Goal: Find specific page/section: Find specific page/section

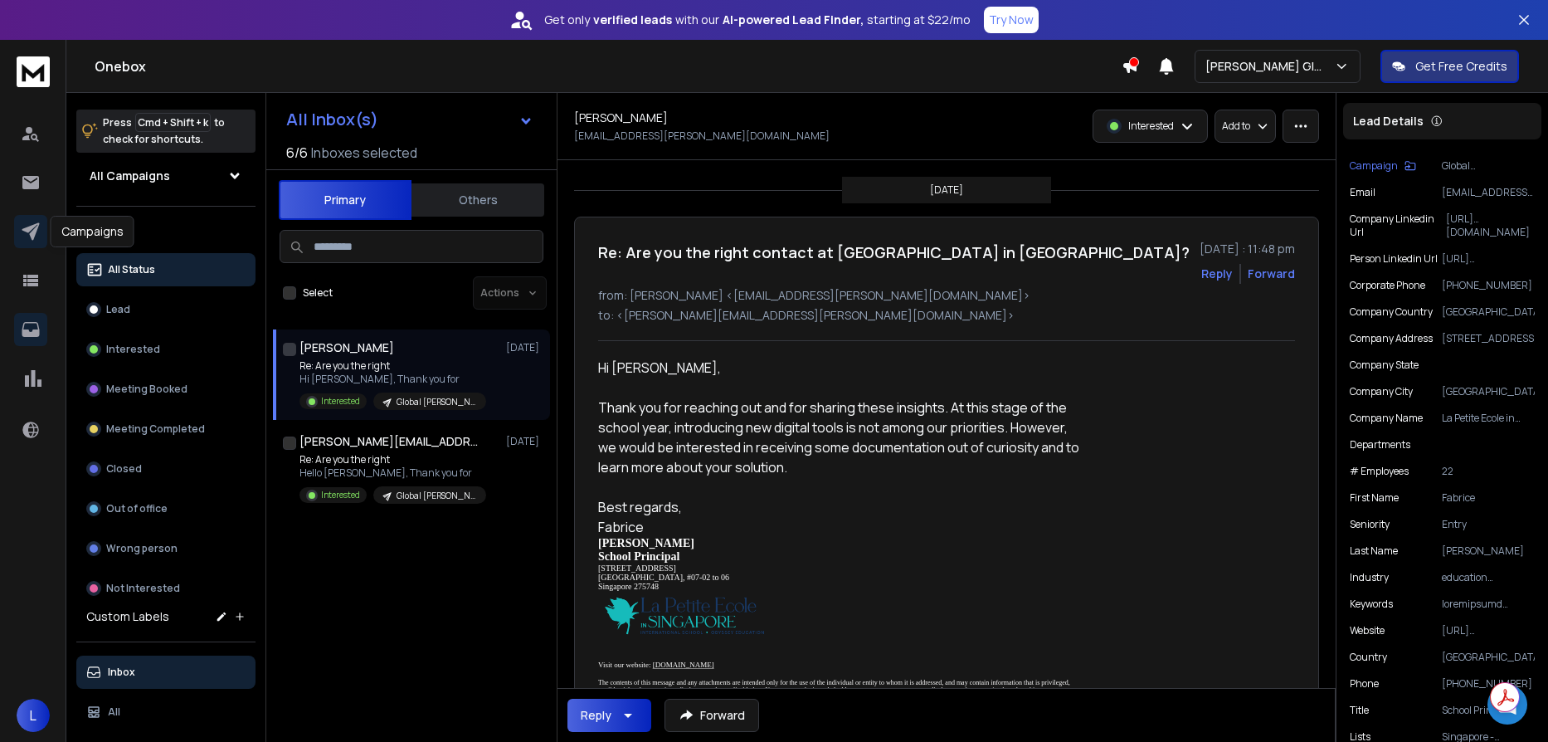
click at [30, 231] on icon at bounding box center [31, 232] width 20 height 20
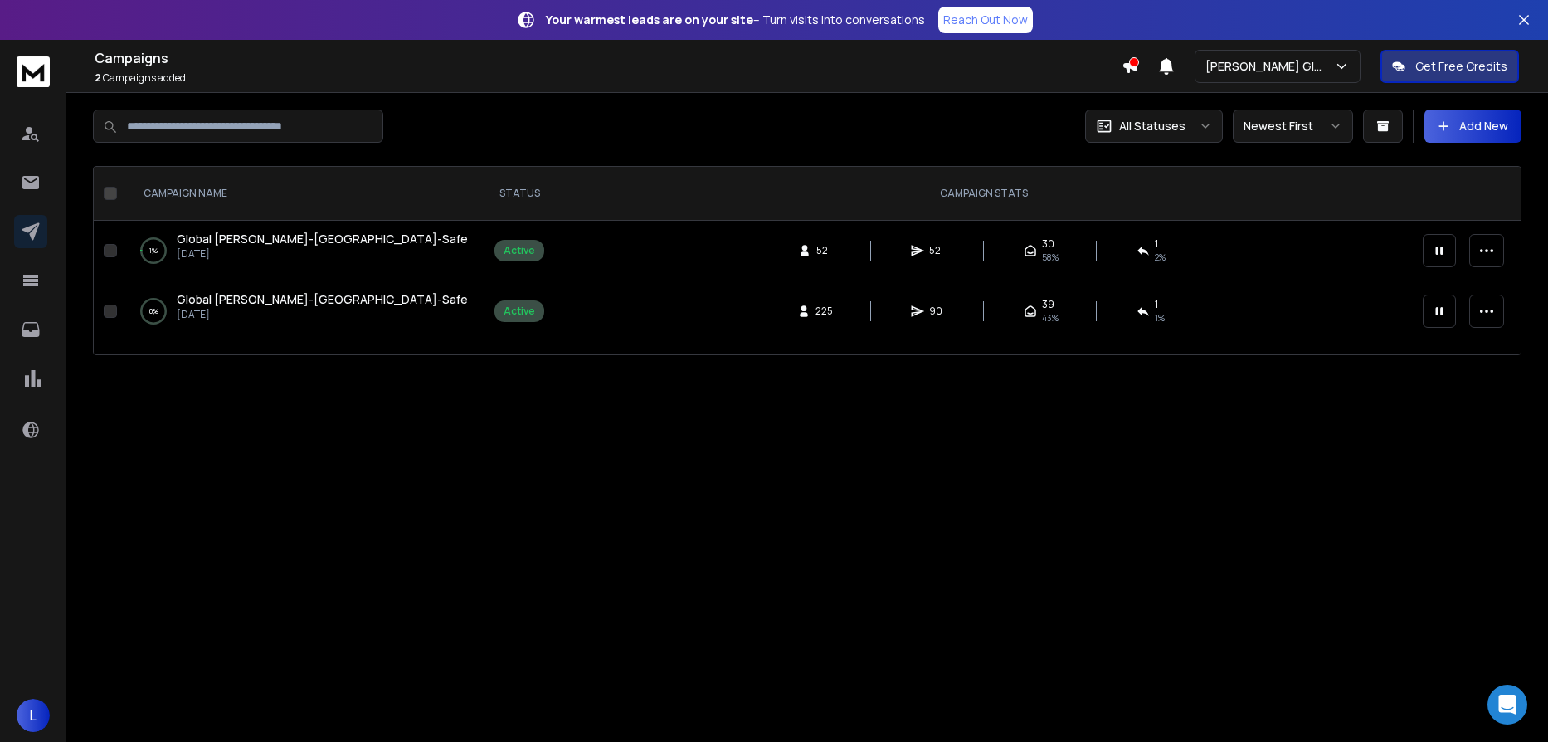
click at [272, 243] on span "Global [PERSON_NAME]-[GEOGRAPHIC_DATA]-Safe" at bounding box center [322, 239] width 291 height 16
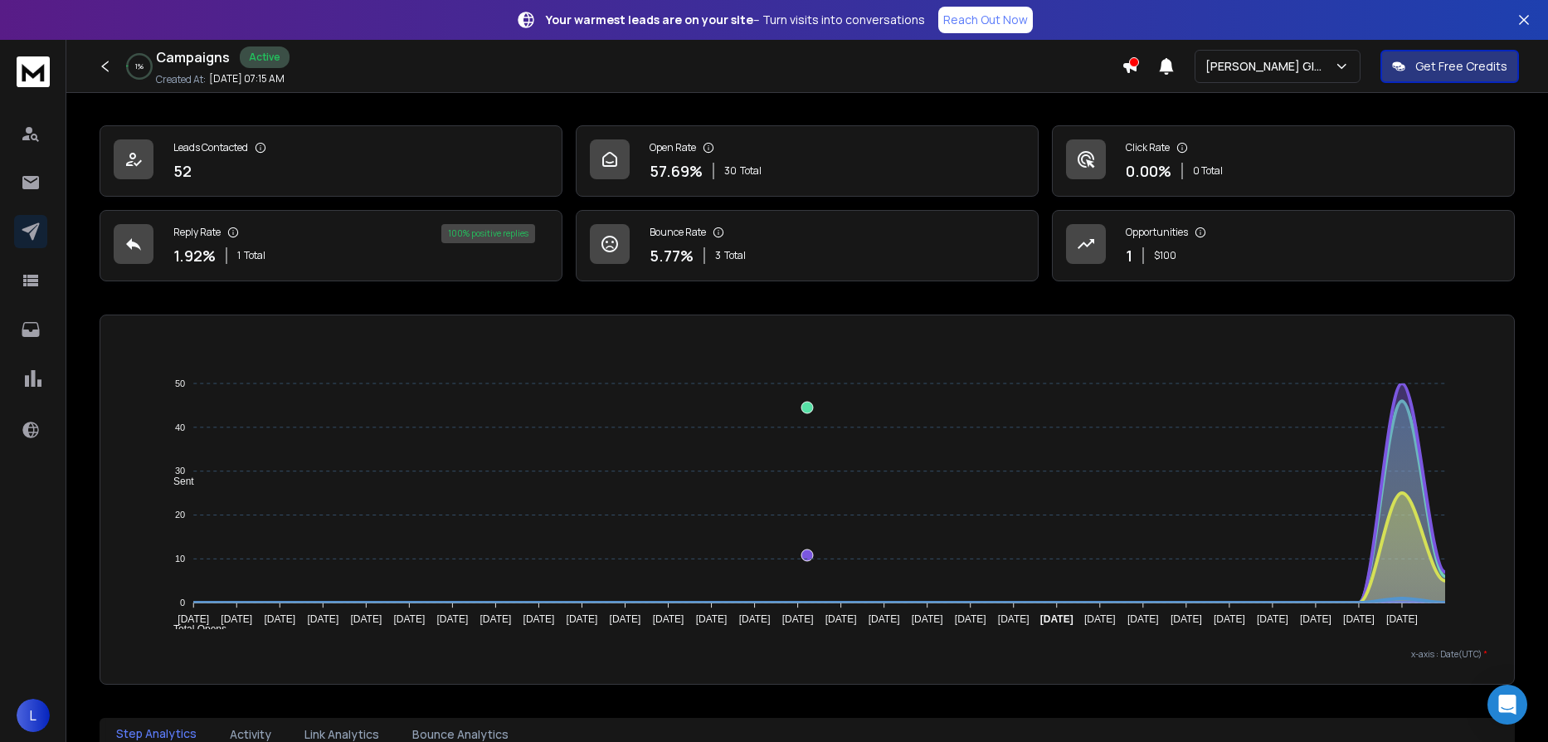
scroll to position [146, 0]
